Goal: Task Accomplishment & Management: Use online tool/utility

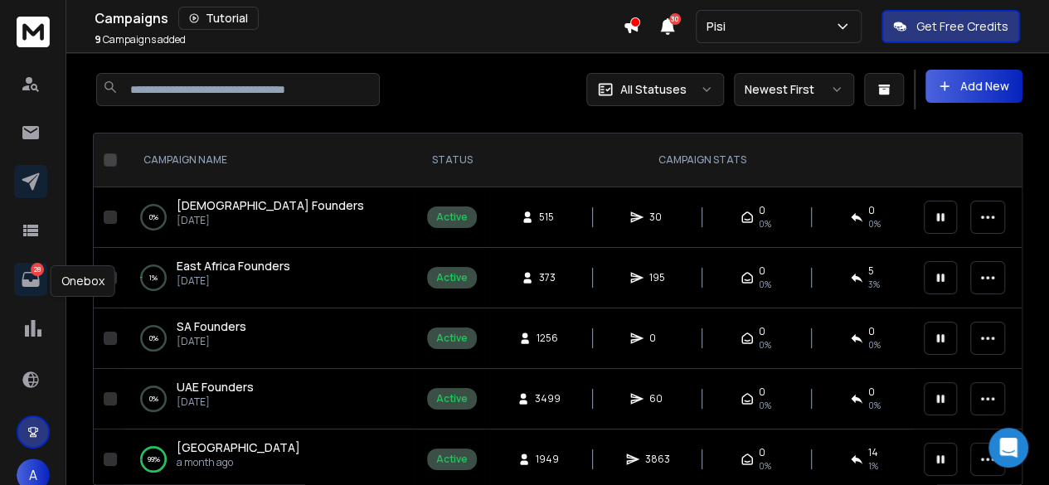
click at [32, 275] on p "28" at bounding box center [37, 269] width 13 height 13
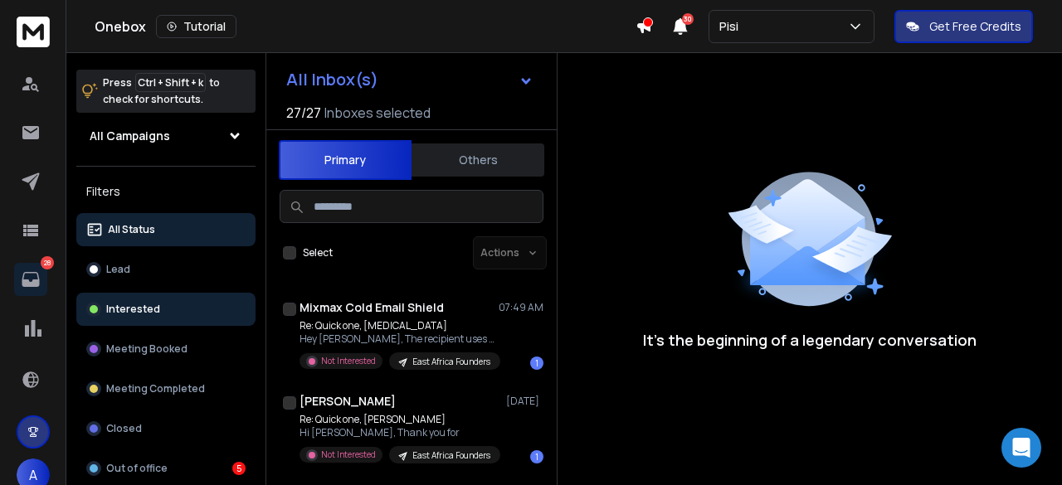
click at [141, 308] on p "Interested" at bounding box center [133, 309] width 54 height 13
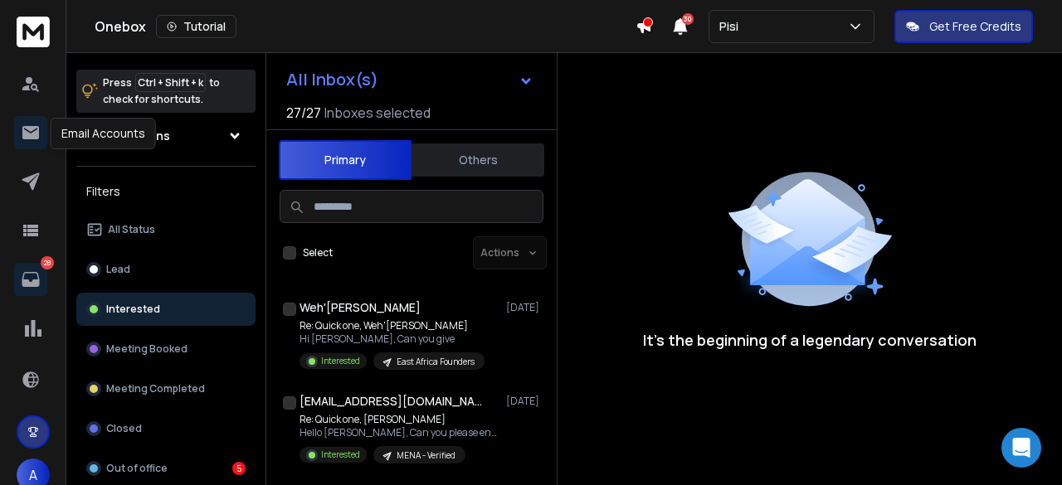
click at [33, 130] on icon at bounding box center [31, 133] width 20 height 20
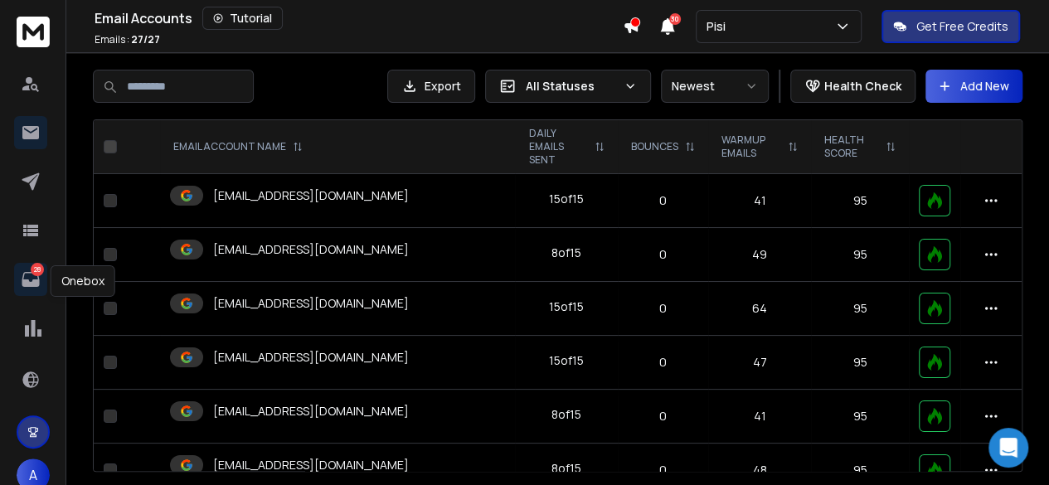
click at [34, 274] on p "28" at bounding box center [37, 269] width 13 height 13
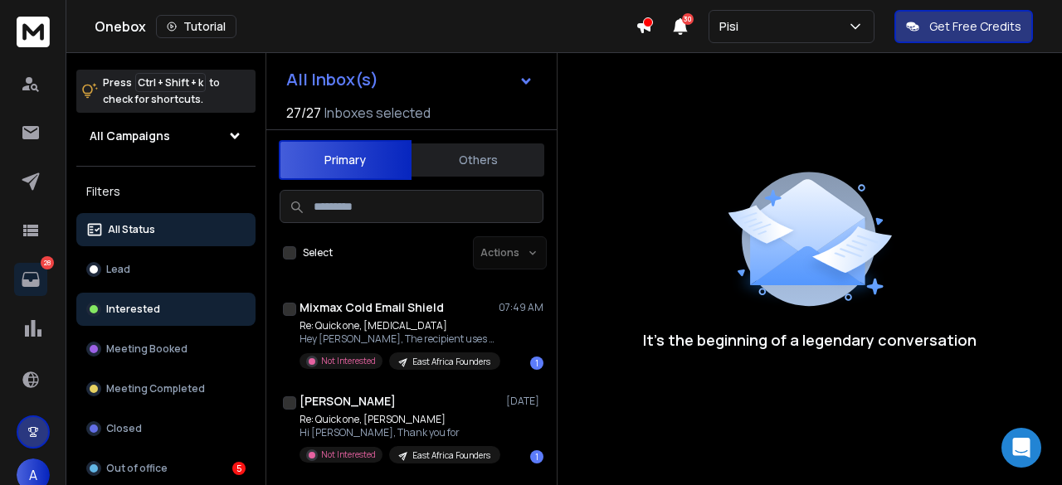
click at [173, 308] on button "Interested" at bounding box center [165, 309] width 179 height 33
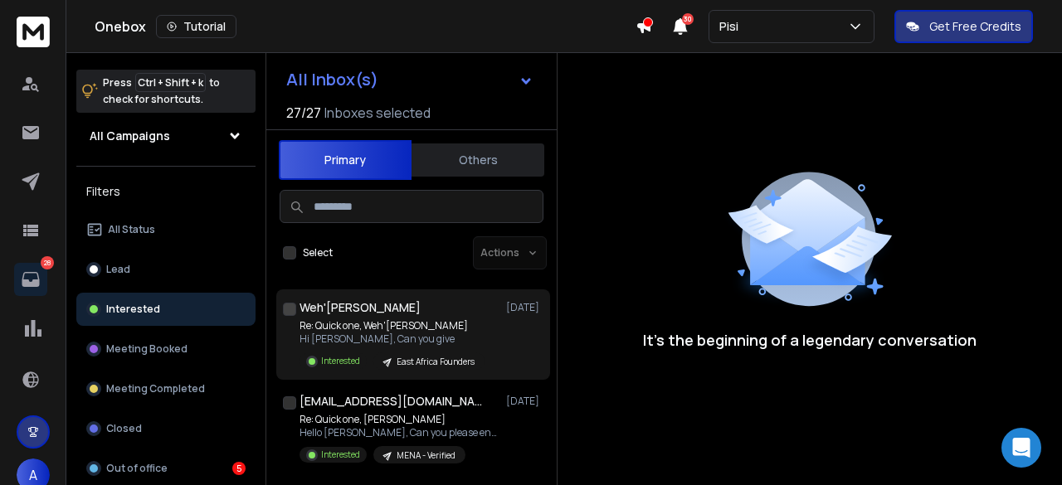
click at [401, 309] on div "Weh'[PERSON_NAME] [DATE]" at bounding box center [421, 307] width 244 height 17
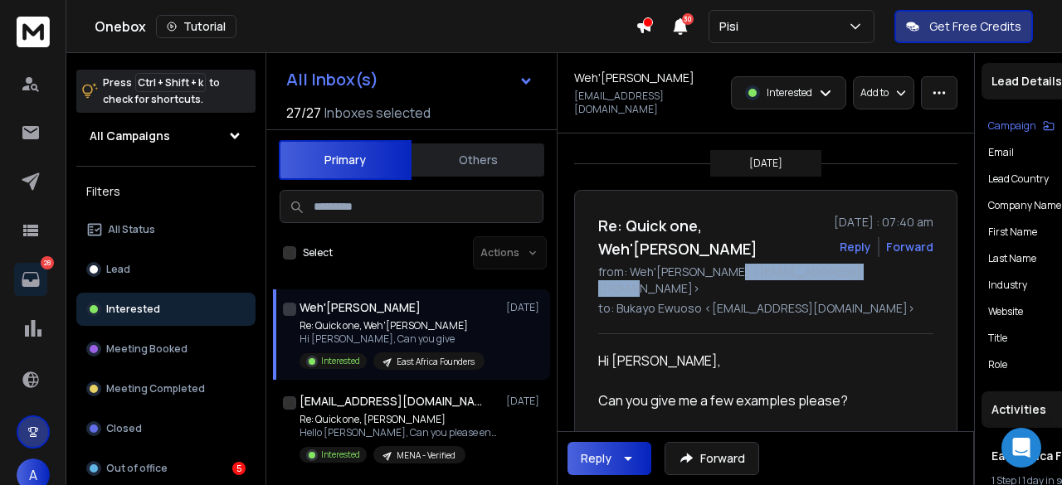
drag, startPoint x: 723, startPoint y: 255, endPoint x: 862, endPoint y: 257, distance: 138.5
click at [862, 264] on p "from: Weh'[PERSON_NAME] <[EMAIL_ADDRESS][DOMAIN_NAME]>" at bounding box center [765, 280] width 335 height 33
copy p "[EMAIL_ADDRESS][DOMAIN_NAME]"
click at [37, 182] on icon at bounding box center [31, 182] width 20 height 20
